Goal: Task Accomplishment & Management: Use online tool/utility

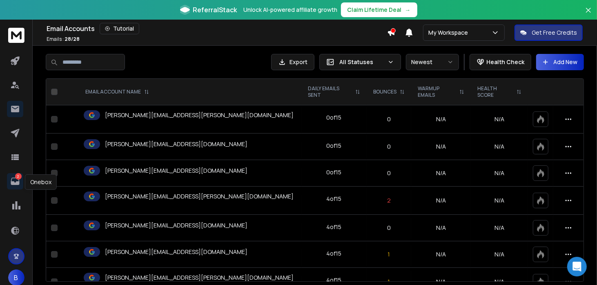
click at [19, 179] on p "2" at bounding box center [18, 176] width 7 height 7
click at [11, 185] on icon at bounding box center [15, 181] width 9 height 7
click at [11, 183] on icon at bounding box center [15, 181] width 9 height 7
click at [15, 186] on icon at bounding box center [15, 181] width 10 height 10
click at [18, 179] on p "2" at bounding box center [18, 176] width 7 height 7
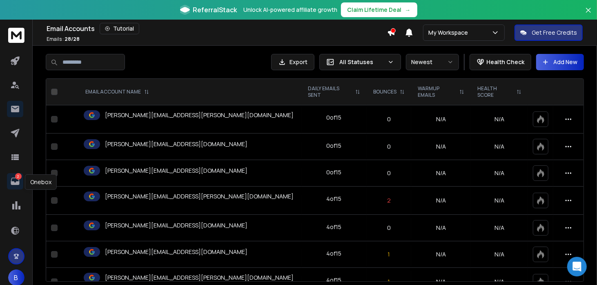
click at [13, 183] on icon at bounding box center [15, 181] width 9 height 7
click at [16, 186] on icon at bounding box center [15, 181] width 10 height 10
click at [13, 185] on icon at bounding box center [15, 181] width 9 height 7
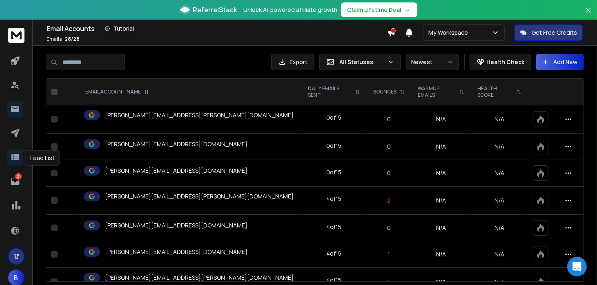
click at [13, 160] on icon at bounding box center [14, 157] width 7 height 6
click at [16, 178] on p "2" at bounding box center [18, 176] width 7 height 7
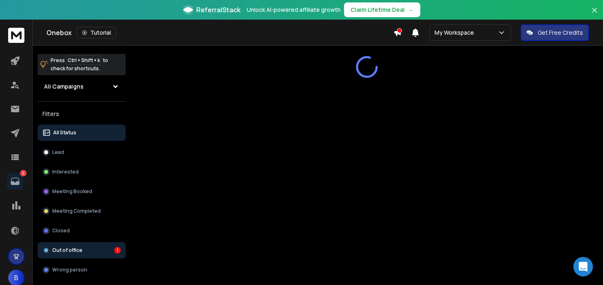
click at [73, 253] on p "Out of office" at bounding box center [67, 250] width 30 height 7
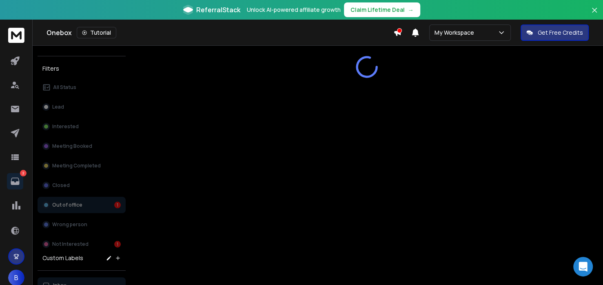
scroll to position [41, 0]
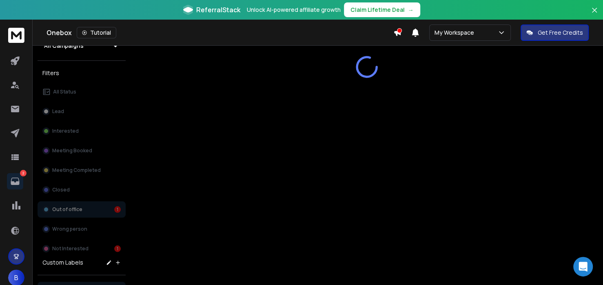
click at [201, 224] on div "Press Ctrl + Shift + k to check for shortcuts. All Campaigns All Campaigns Filt…" at bounding box center [318, 188] width 571 height 285
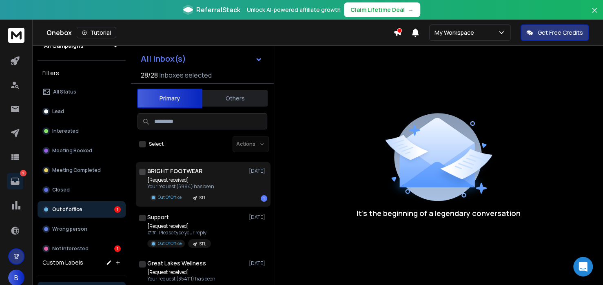
click at [215, 183] on div "[Request received] Your request (5994) has been Out Of Office STL 1" at bounding box center [207, 189] width 120 height 25
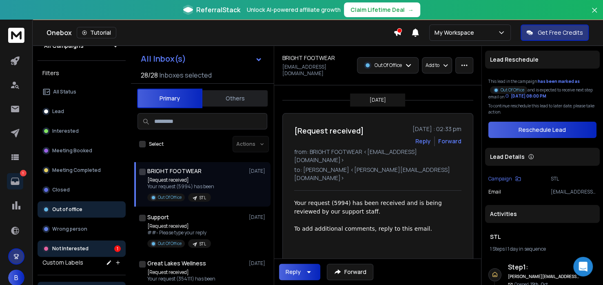
click at [87, 246] on button "Not Interested 1" at bounding box center [82, 248] width 88 height 16
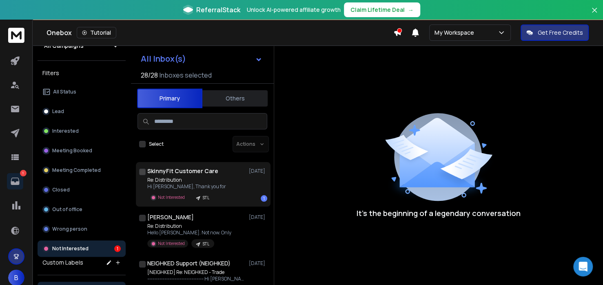
click at [225, 181] on div "Re: Distribution Hi Danielle, Thank you for Not Interested STL 1" at bounding box center [207, 189] width 120 height 25
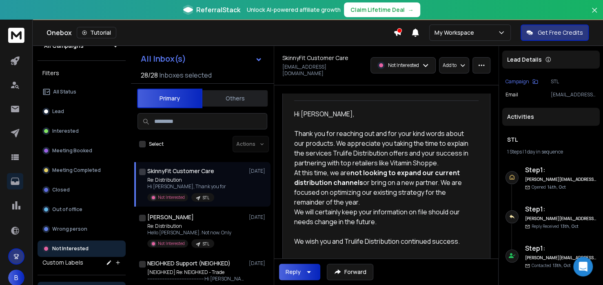
scroll to position [163, 0]
